Goal: Task Accomplishment & Management: Use online tool/utility

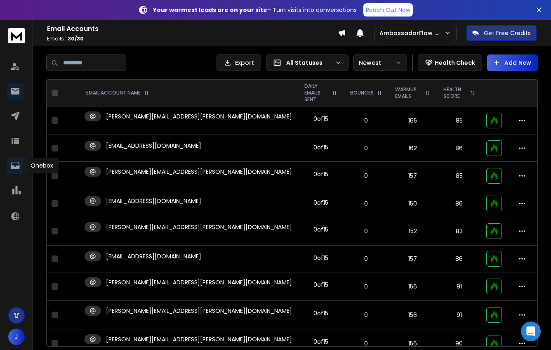
click at [14, 167] on icon at bounding box center [15, 165] width 9 height 7
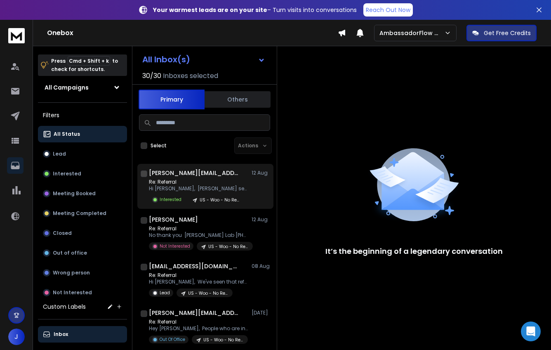
click at [175, 181] on p "Re: Referral" at bounding box center [198, 182] width 99 height 7
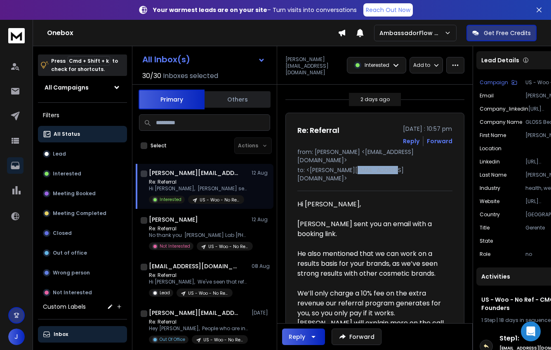
drag, startPoint x: 389, startPoint y: 157, endPoint x: 351, endPoint y: 157, distance: 37.9
click at [351, 166] on p "to: <[PERSON_NAME][EMAIL_ADDRESS][DOMAIN_NAME]>" at bounding box center [374, 174] width 155 height 16
copy p "[DOMAIN_NAME]"
click at [18, 161] on icon at bounding box center [15, 165] width 10 height 10
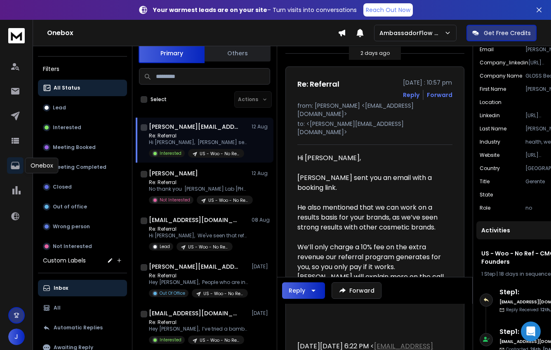
click at [214, 142] on p "Hi [PERSON_NAME], [PERSON_NAME] sent you an" at bounding box center [198, 142] width 99 height 7
